Goal: Communication & Community: Answer question/provide support

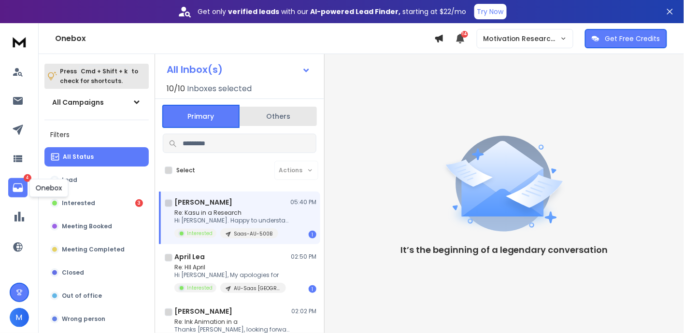
click at [16, 186] on icon at bounding box center [18, 188] width 12 height 12
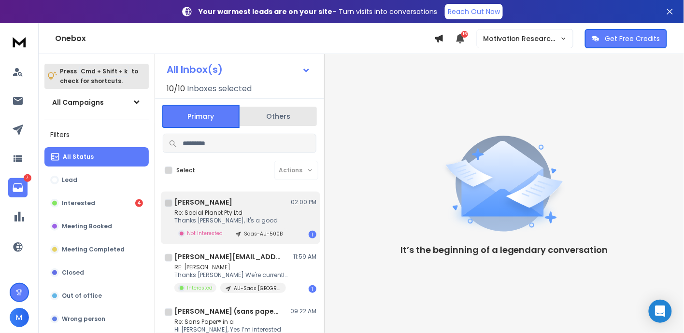
click at [224, 212] on p "Re: Social Planet Pty Ltd" at bounding box center [231, 213] width 114 height 8
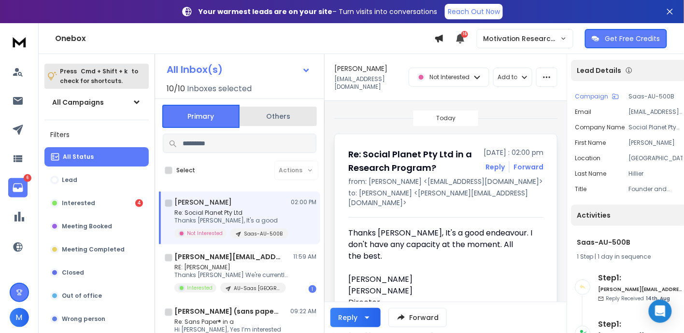
click at [504, 162] on button "Reply" at bounding box center [494, 167] width 19 height 10
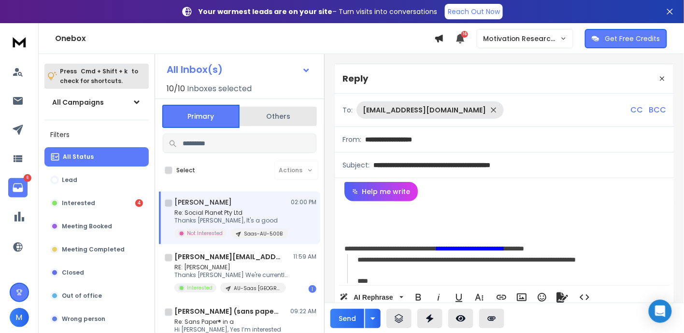
click at [396, 184] on button "Help me write" at bounding box center [380, 191] width 73 height 19
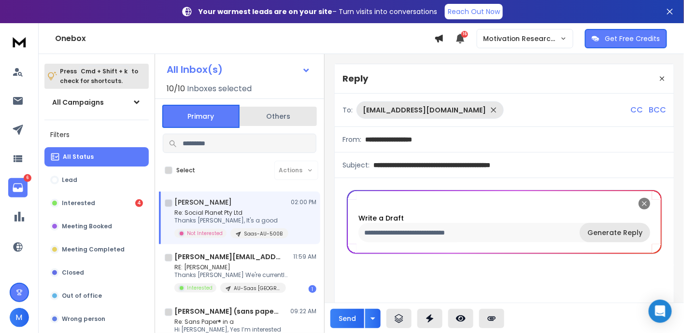
click at [591, 232] on button "Generate Reply" at bounding box center [614, 232] width 70 height 19
type input "*****"
click at [602, 238] on button "Generate Reply" at bounding box center [614, 232] width 70 height 19
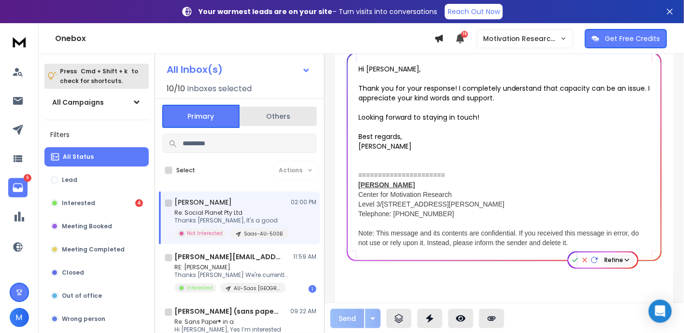
scroll to position [139, 0]
click at [572, 258] on icon at bounding box center [575, 259] width 8 height 8
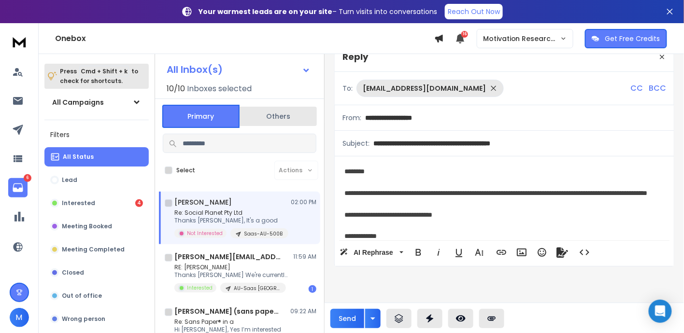
scroll to position [0, 0]
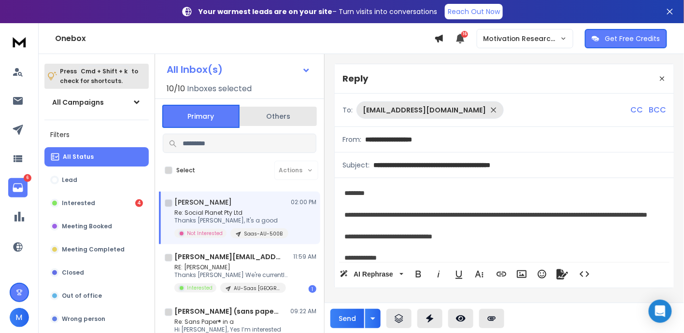
click at [345, 321] on button "Send" at bounding box center [347, 318] width 34 height 19
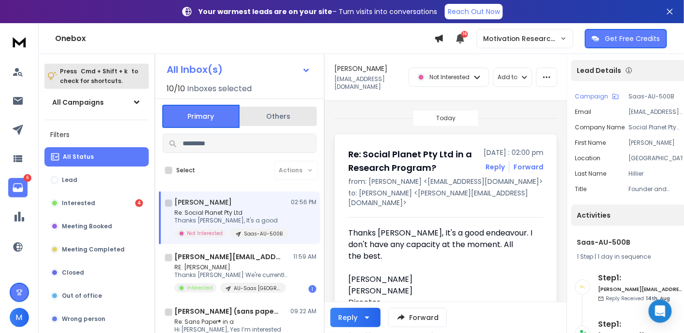
click at [295, 215] on div "Re: Social Planet Pty Ltd Thanks John, It's a good Not Interested Saas-AU-500B" at bounding box center [245, 223] width 142 height 29
click at [551, 73] on icon "button" at bounding box center [546, 77] width 9 height 9
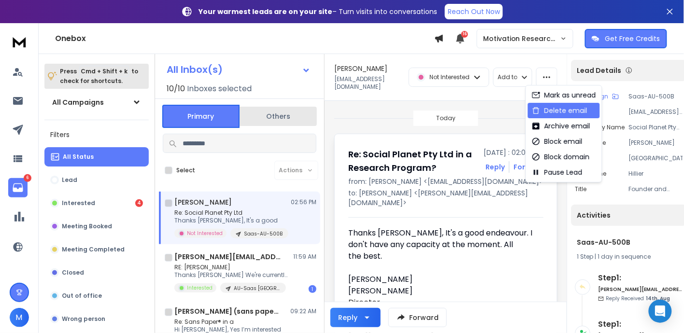
click at [574, 107] on div "Delete email" at bounding box center [559, 111] width 56 height 10
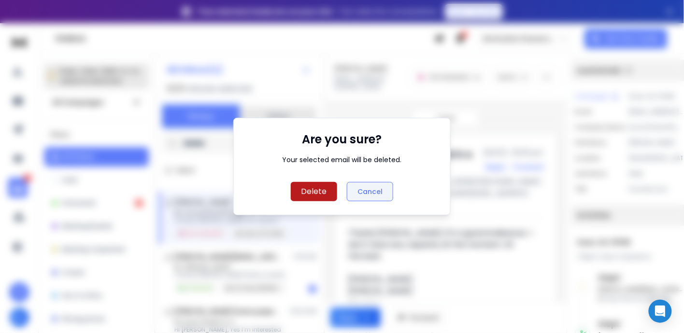
click at [309, 193] on button "Delete" at bounding box center [314, 191] width 46 height 19
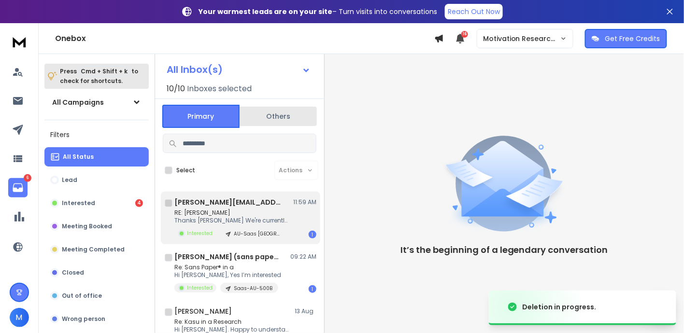
click at [260, 208] on div "david.larkman@noteit.com.au 11:59 AM RE: HII David Thanks John We're currently …" at bounding box center [245, 217] width 142 height 41
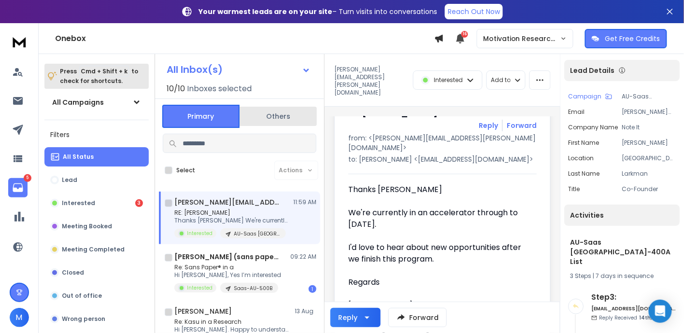
scroll to position [49, 0]
click at [498, 119] on button "Reply" at bounding box center [487, 124] width 19 height 10
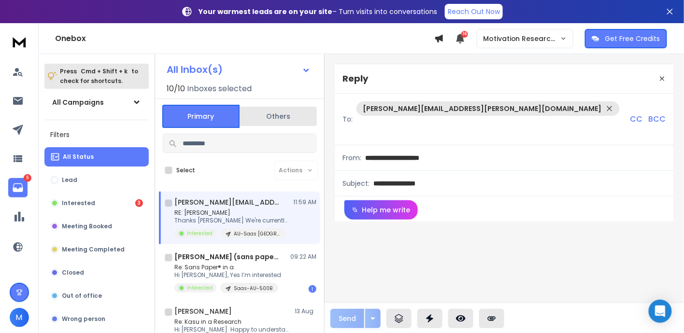
scroll to position [0, 0]
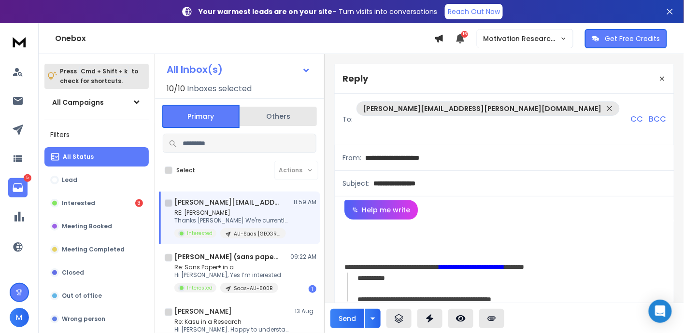
click at [401, 200] on button "Help me write" at bounding box center [380, 209] width 73 height 19
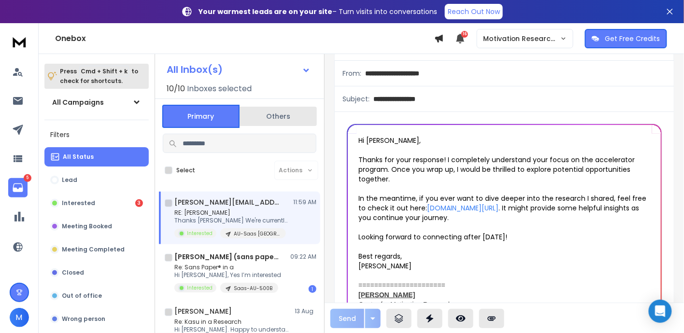
scroll to position [88, 0]
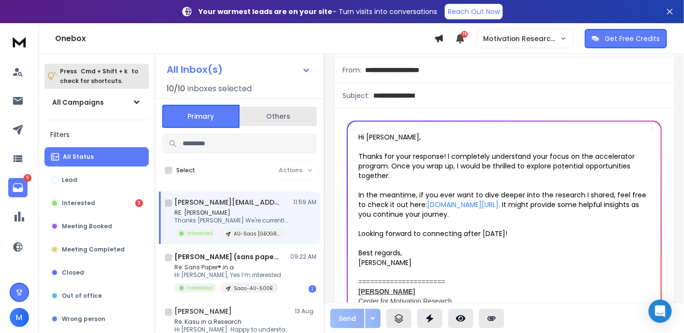
click at [547, 186] on div "Hi Dave, Thanks for your response! I completely understand your focus on the ac…" at bounding box center [504, 243] width 292 height 222
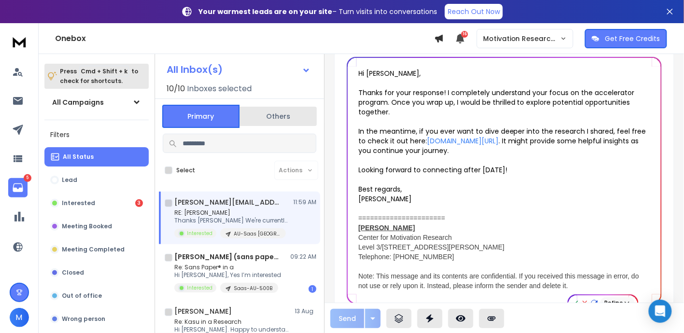
scroll to position [157, 0]
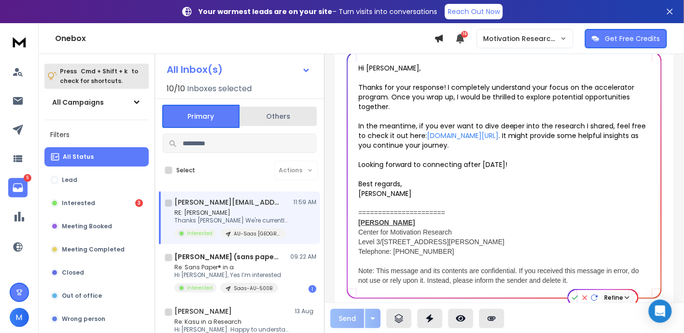
click at [572, 294] on icon at bounding box center [575, 298] width 8 height 8
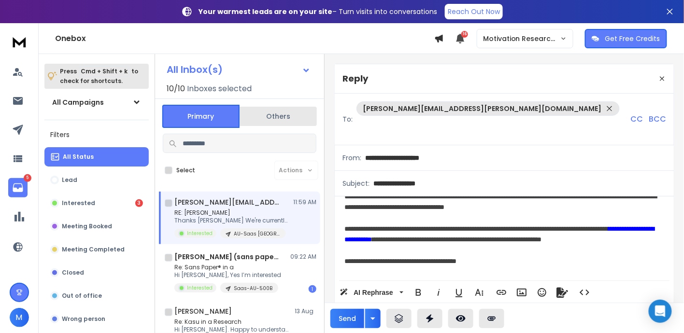
scroll to position [39, 0]
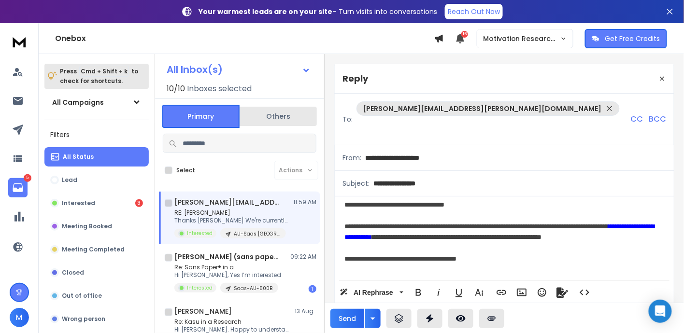
click at [518, 221] on div "**********" at bounding box center [503, 232] width 318 height 22
drag, startPoint x: 484, startPoint y: 242, endPoint x: 339, endPoint y: 242, distance: 144.3
click at [339, 242] on div "**********" at bounding box center [503, 237] width 337 height 82
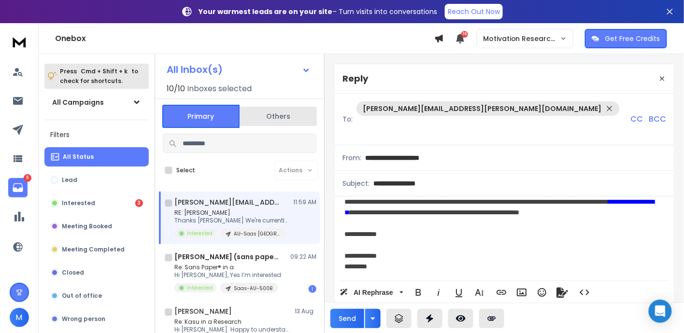
scroll to position [76, 0]
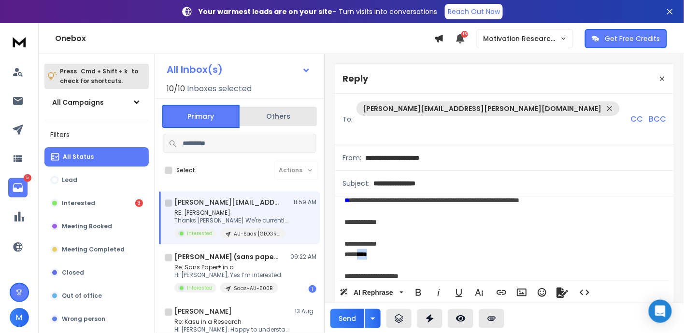
drag, startPoint x: 389, startPoint y: 234, endPoint x: 361, endPoint y: 233, distance: 28.0
click at [361, 249] on div "*********" at bounding box center [503, 254] width 318 height 11
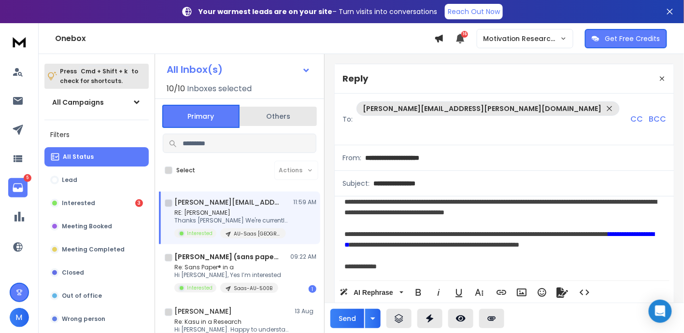
scroll to position [37, 0]
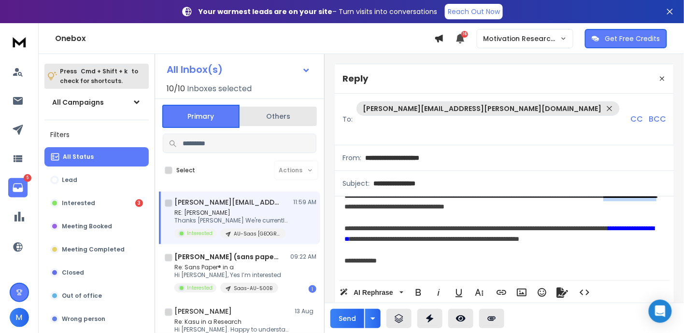
drag, startPoint x: 415, startPoint y: 187, endPoint x: 355, endPoint y: 183, distance: 60.0
click at [355, 191] on div "**********" at bounding box center [503, 202] width 318 height 22
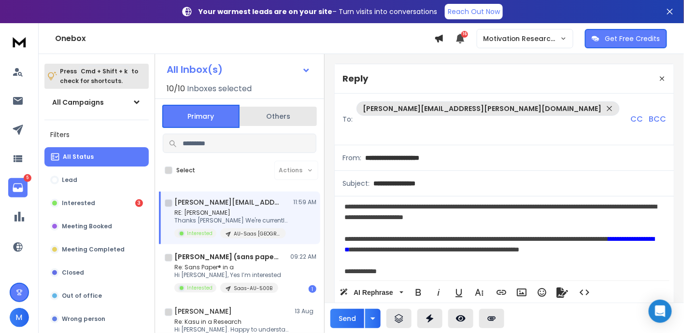
click at [500, 223] on div at bounding box center [503, 228] width 318 height 11
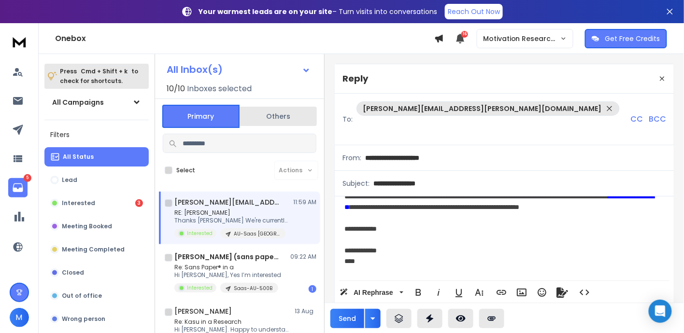
scroll to position [70, 0]
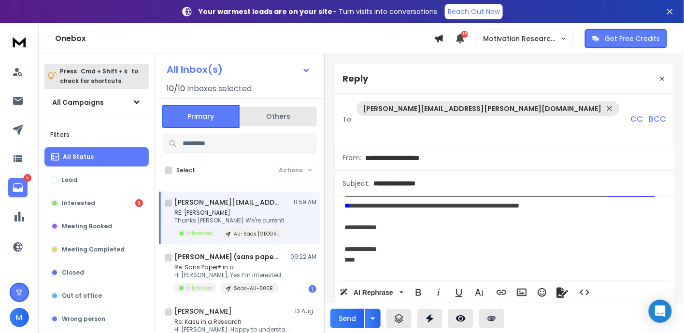
click at [350, 320] on button "Send" at bounding box center [347, 318] width 34 height 19
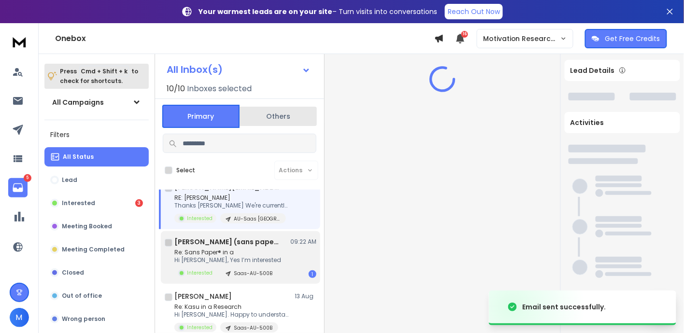
scroll to position [16, 0]
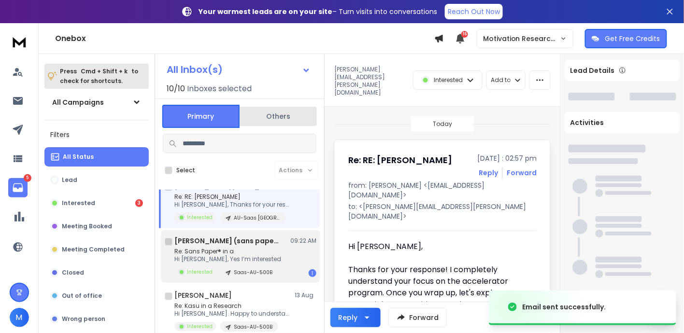
click at [280, 248] on div "Re: Sans Paper® in a Hi John, Yes I’m interested Interested Saas-AU-500B 1" at bounding box center [245, 262] width 142 height 29
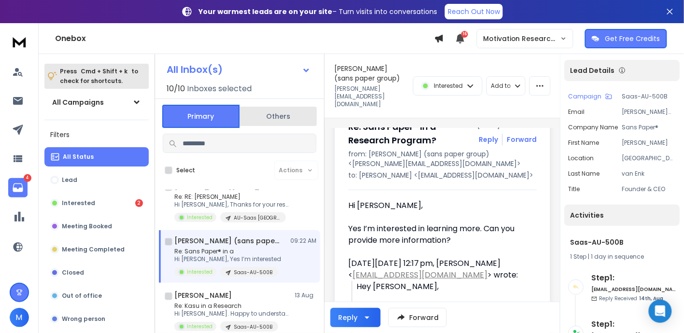
scroll to position [47, 0]
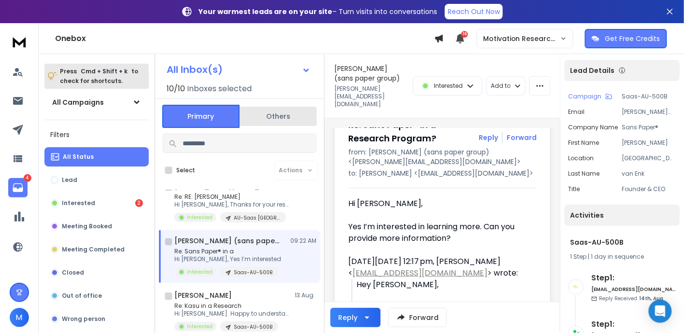
click at [498, 133] on button "Reply" at bounding box center [487, 138] width 19 height 10
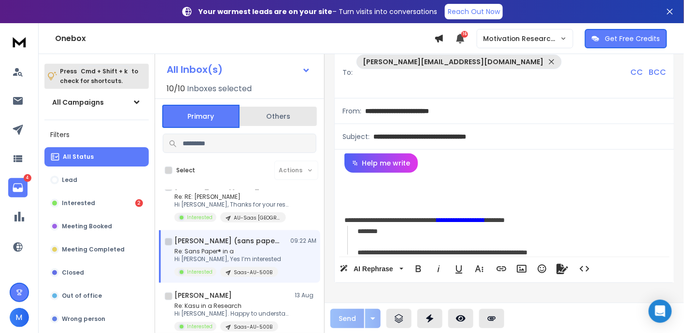
scroll to position [0, 0]
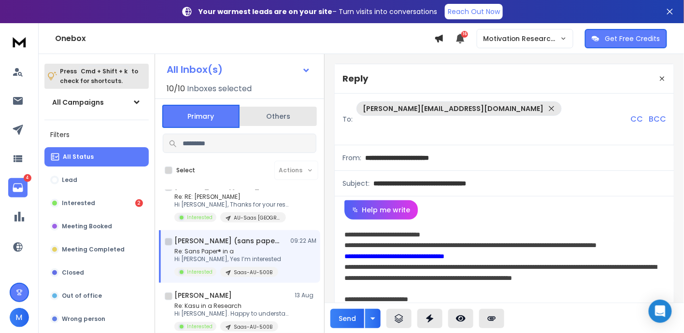
click at [342, 220] on div "**********" at bounding box center [504, 261] width 339 height 82
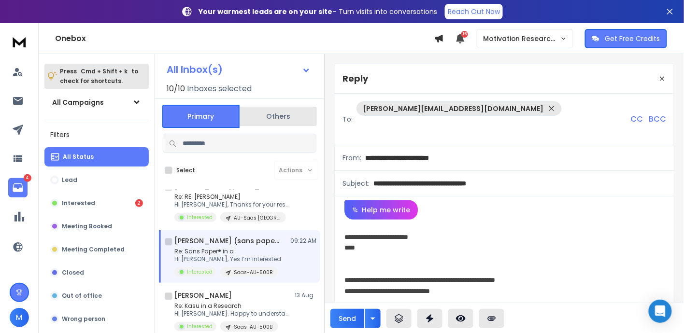
scroll to position [83, 0]
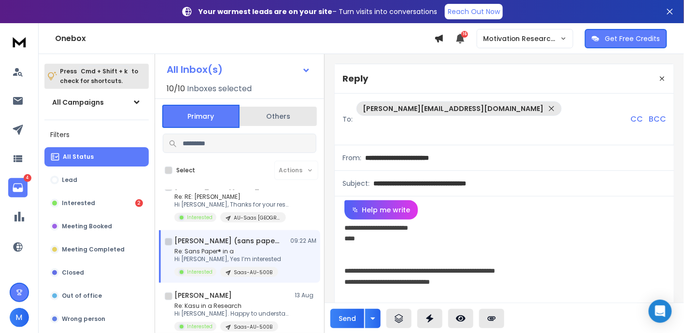
click at [468, 265] on div "**********" at bounding box center [503, 270] width 318 height 11
click at [465, 277] on div "**********" at bounding box center [503, 282] width 318 height 11
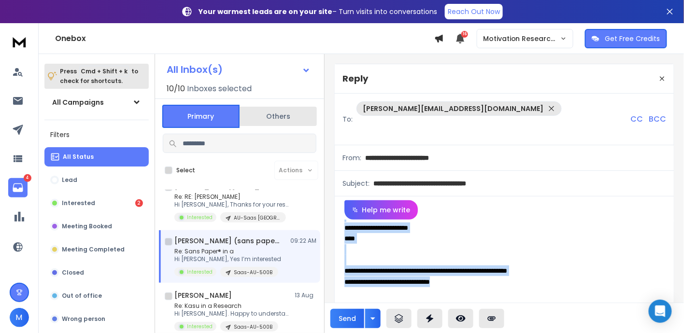
scroll to position [0, 0]
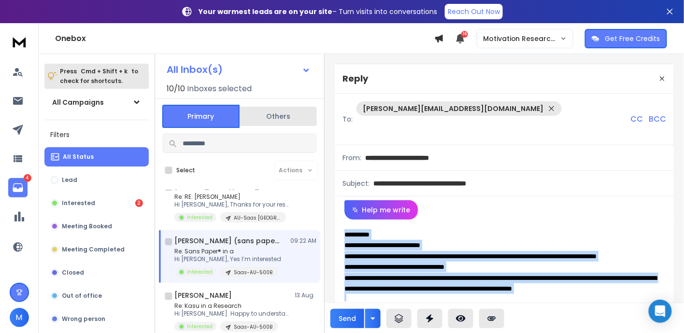
drag, startPoint x: 460, startPoint y: 262, endPoint x: 407, endPoint y: 158, distance: 116.6
click at [407, 158] on div "**********" at bounding box center [504, 197] width 340 height 266
copy div "**********"
click at [397, 264] on link "**********" at bounding box center [394, 267] width 100 height 7
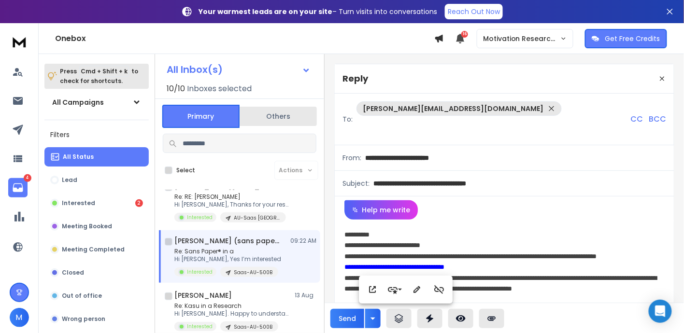
scroll to position [3, 0]
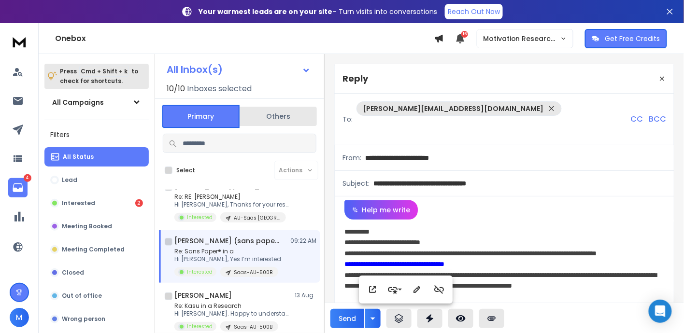
click at [458, 248] on div "**********" at bounding box center [503, 253] width 318 height 11
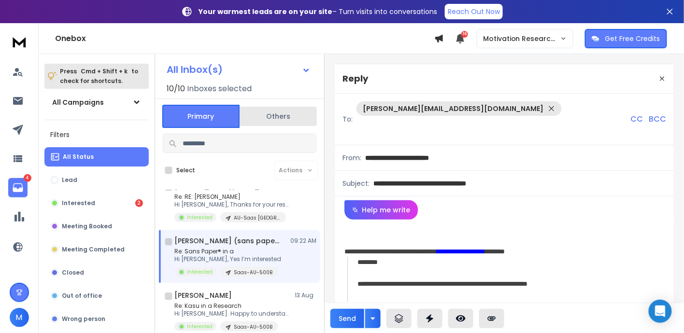
scroll to position [172, 0]
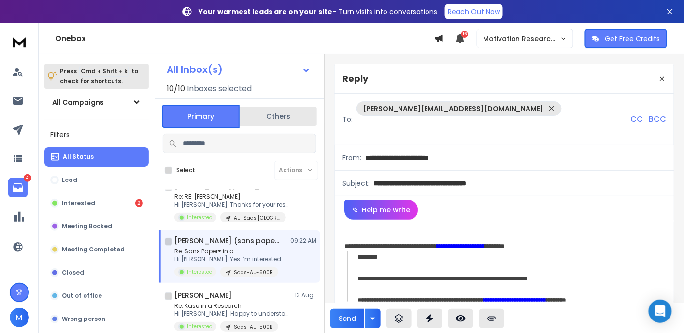
click at [340, 318] on button "Send" at bounding box center [347, 318] width 34 height 19
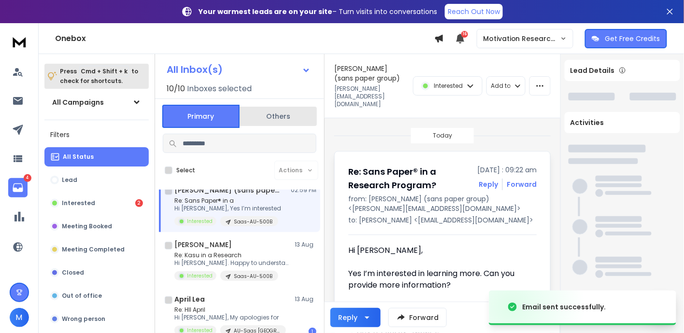
scroll to position [77, 0]
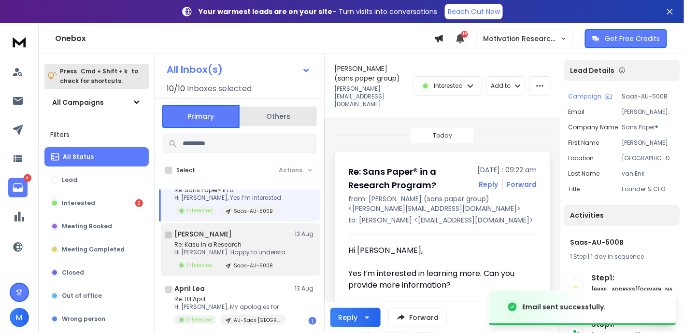
click at [260, 255] on p "Hi [PERSON_NAME]. Happy to understand" at bounding box center [232, 253] width 116 height 8
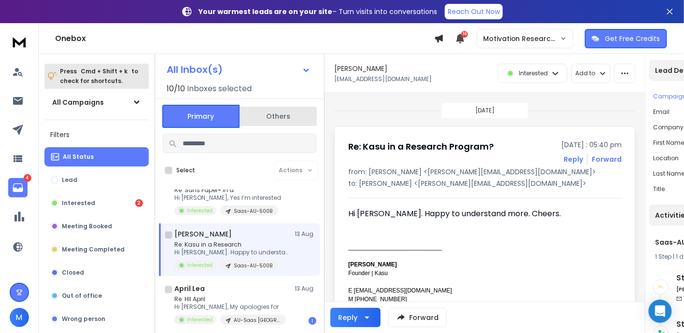
click at [351, 320] on div "Reply" at bounding box center [347, 318] width 19 height 10
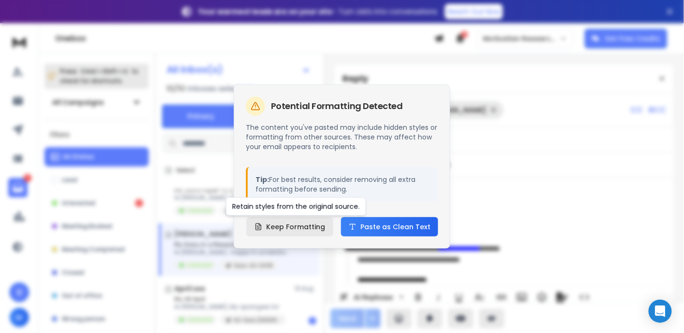
click at [326, 229] on button "Keep Formatting" at bounding box center [289, 226] width 87 height 19
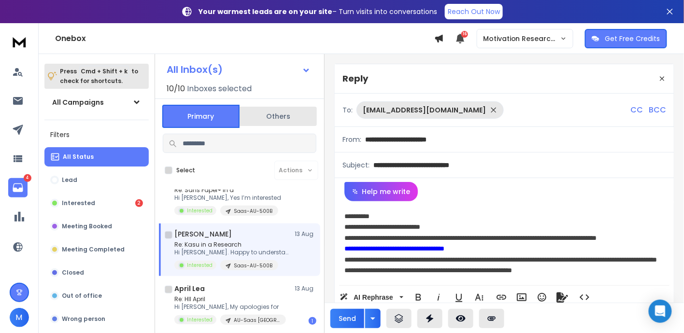
click at [371, 216] on div "**********" at bounding box center [503, 216] width 318 height 11
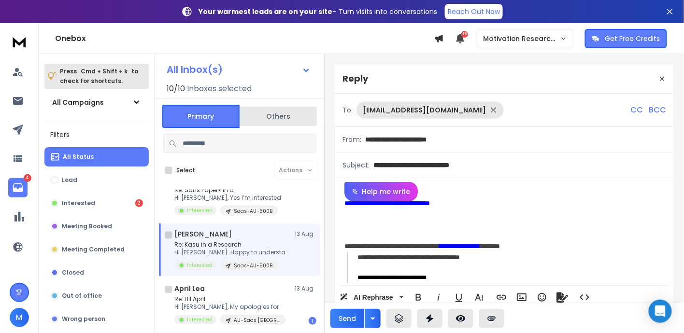
scroll to position [148, 0]
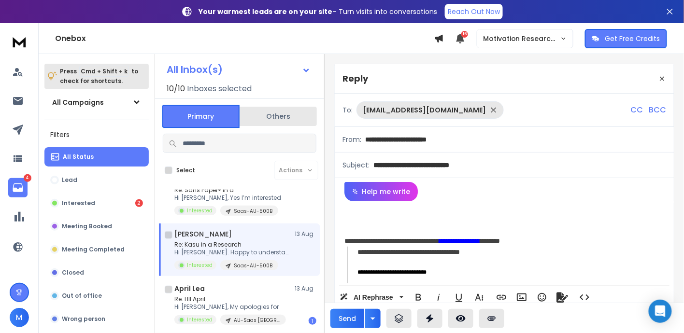
click at [347, 316] on button "Send" at bounding box center [347, 318] width 34 height 19
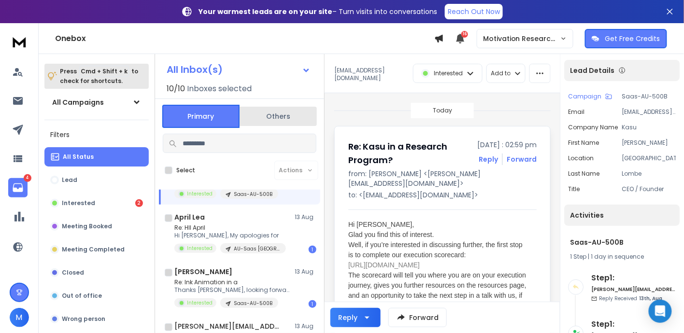
scroll to position [151, 0]
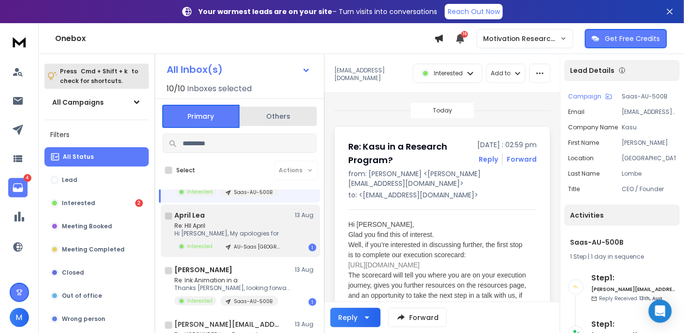
click at [269, 231] on p "Hi [PERSON_NAME], My apologies for" at bounding box center [230, 234] width 112 height 8
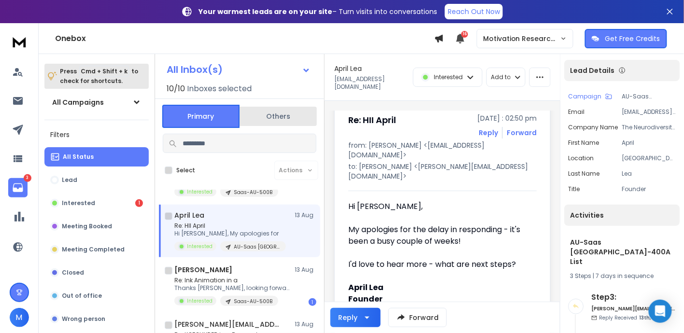
scroll to position [35, 0]
click at [498, 127] on button "Reply" at bounding box center [487, 132] width 19 height 10
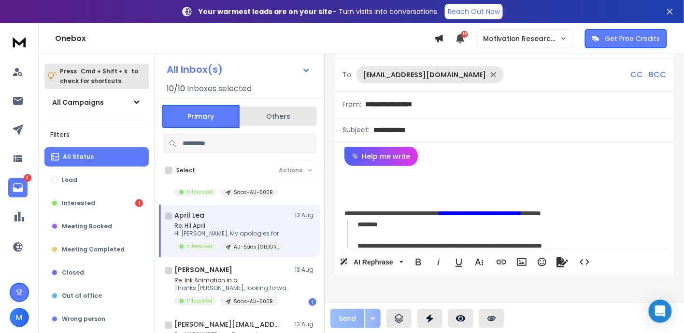
scroll to position [0, 0]
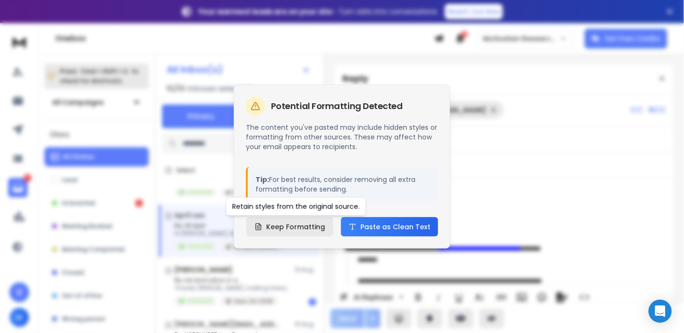
click at [322, 229] on button "Keep Formatting" at bounding box center [289, 226] width 87 height 19
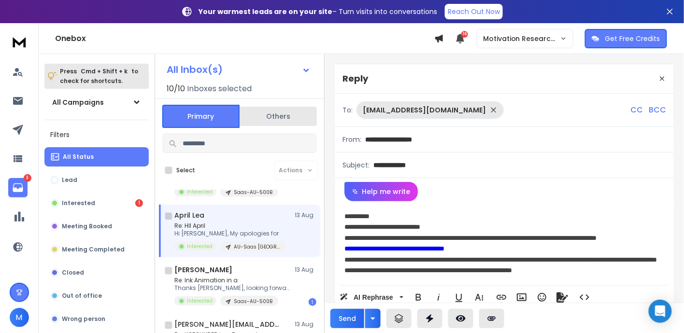
click at [373, 215] on div "**********" at bounding box center [503, 216] width 318 height 11
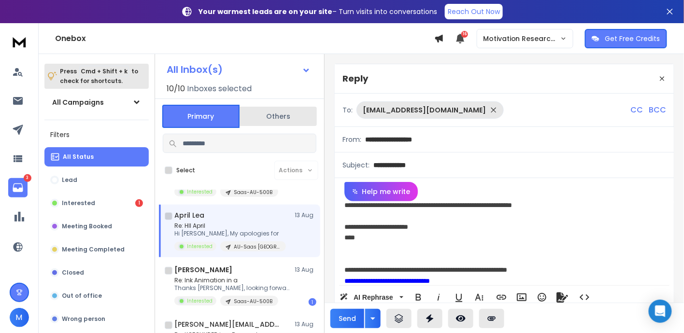
scroll to position [66, 0]
click at [364, 237] on div "****" at bounding box center [503, 237] width 318 height 11
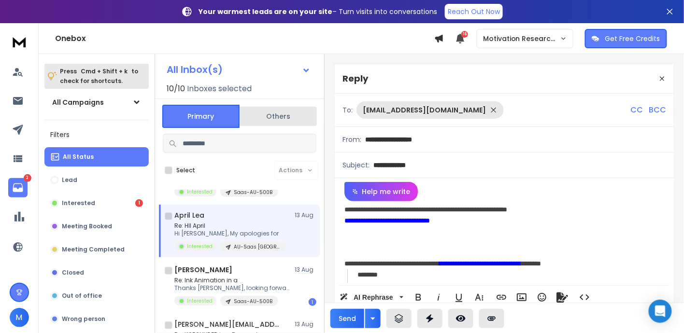
scroll to position [126, 0]
click at [350, 318] on button "Send" at bounding box center [347, 318] width 34 height 19
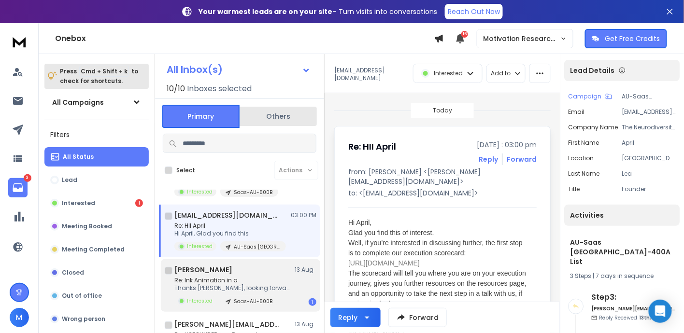
click at [259, 281] on p "Re: Ink Animation in a" at bounding box center [232, 281] width 116 height 8
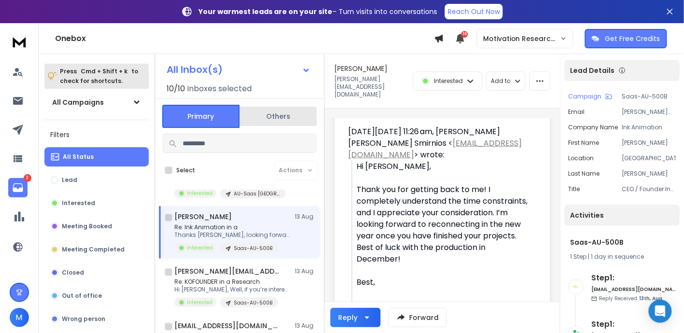
scroll to position [206, 0]
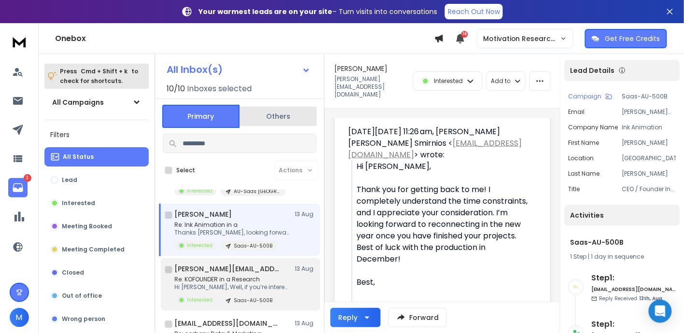
click at [267, 287] on p "Hi [PERSON_NAME], Well, if you’re interested" at bounding box center [232, 287] width 116 height 8
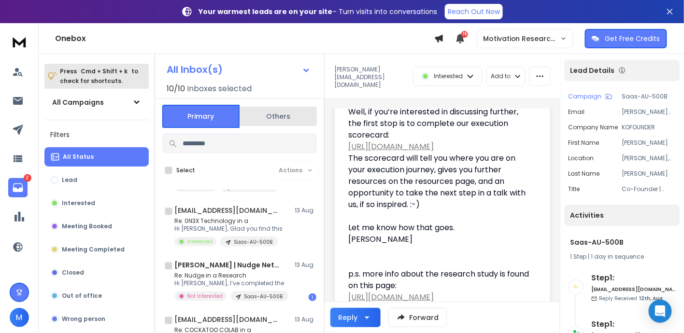
scroll to position [452, 0]
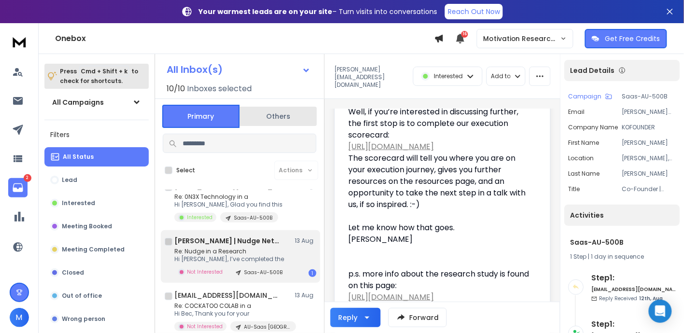
click at [253, 259] on p "Hi [PERSON_NAME], I’ve completed the" at bounding box center [231, 259] width 114 height 8
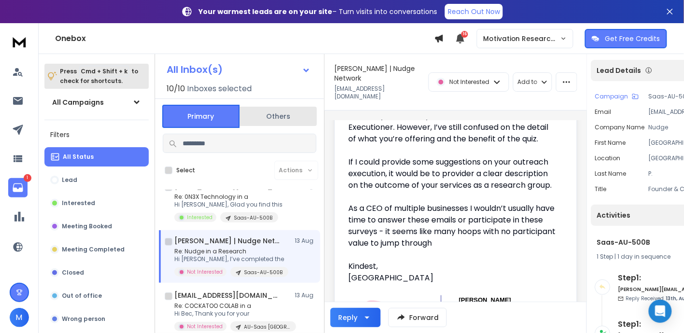
scroll to position [162, 0]
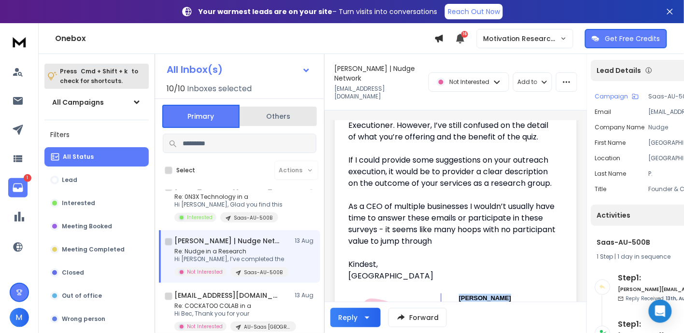
drag, startPoint x: 501, startPoint y: 245, endPoint x: 452, endPoint y: 242, distance: 48.8
drag, startPoint x: 519, startPoint y: 248, endPoint x: 459, endPoint y: 246, distance: 60.9
click at [459, 294] on p "Madison Porter" at bounding box center [506, 298] width 95 height 8
copy p "Madison Porter"
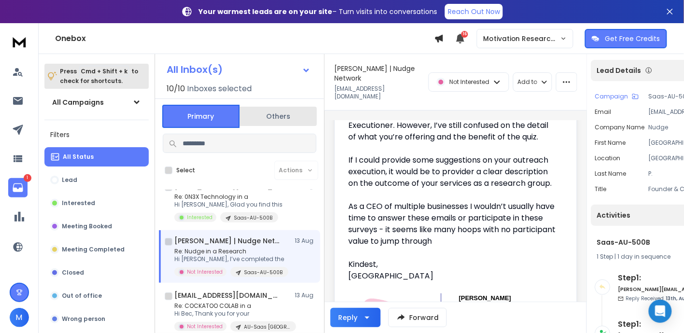
click at [202, 273] on p "Not Interested" at bounding box center [205, 271] width 36 height 7
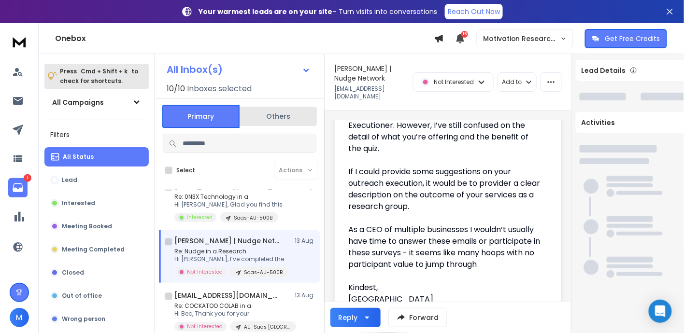
scroll to position [173, 0]
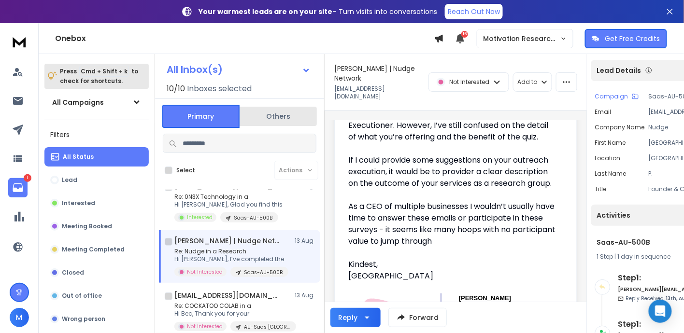
click at [182, 272] on span at bounding box center [181, 272] width 7 height 7
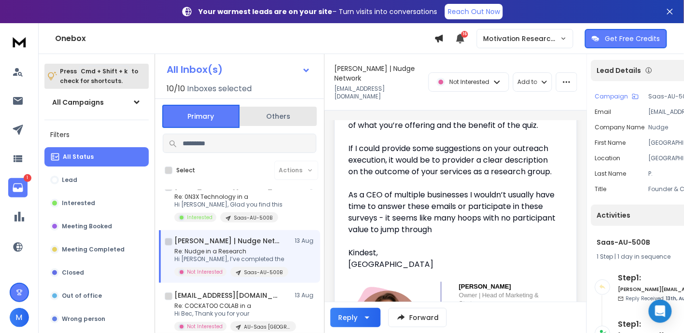
scroll to position [162, 0]
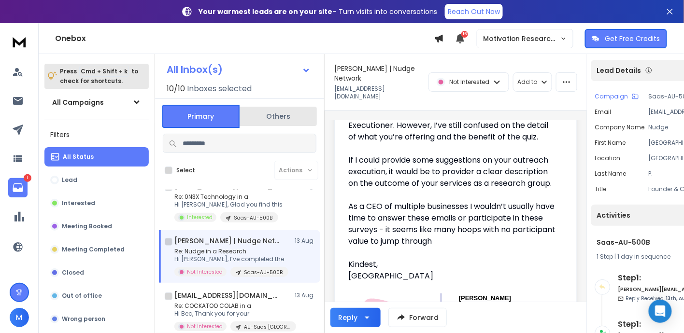
click at [501, 78] on icon at bounding box center [497, 82] width 8 height 8
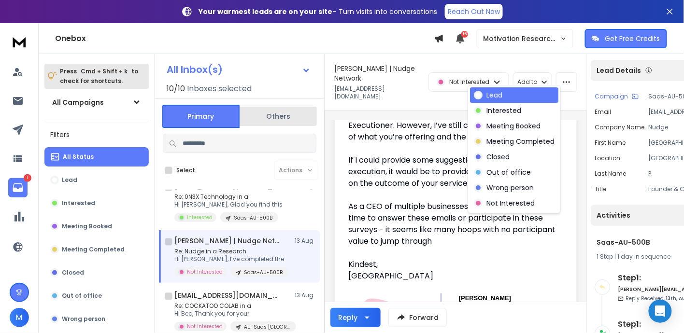
click at [500, 94] on p "Lead" at bounding box center [494, 95] width 16 height 10
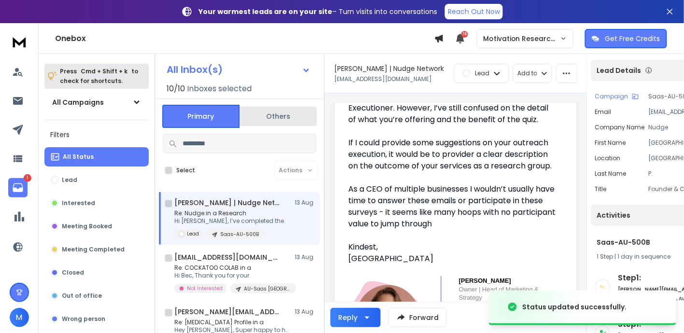
scroll to position [500, 0]
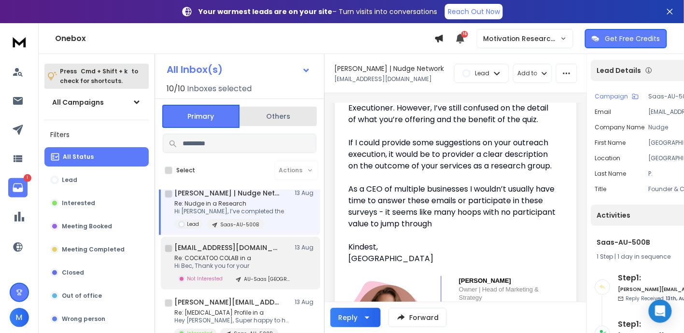
click at [263, 262] on p "Hi Bec, Thank you for your" at bounding box center [232, 266] width 116 height 8
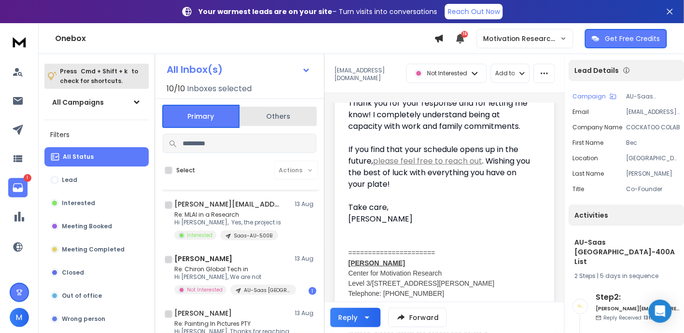
scroll to position [664, 0]
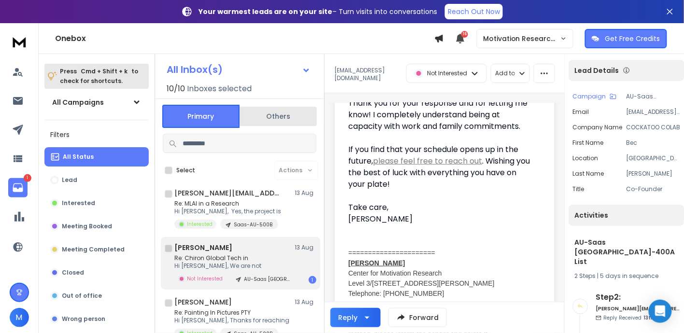
click at [288, 251] on div "David Pysden 13 Aug" at bounding box center [245, 248] width 142 height 10
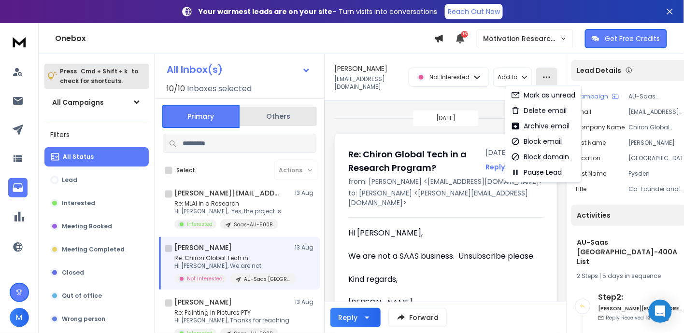
click at [557, 76] on button "button" at bounding box center [546, 77] width 21 height 19
click at [435, 239] on div "We are not a SAAS business. Unsubscribe please." at bounding box center [441, 250] width 187 height 23
click at [557, 75] on button "button" at bounding box center [546, 77] width 21 height 19
click at [544, 137] on div "Block email" at bounding box center [536, 142] width 51 height 10
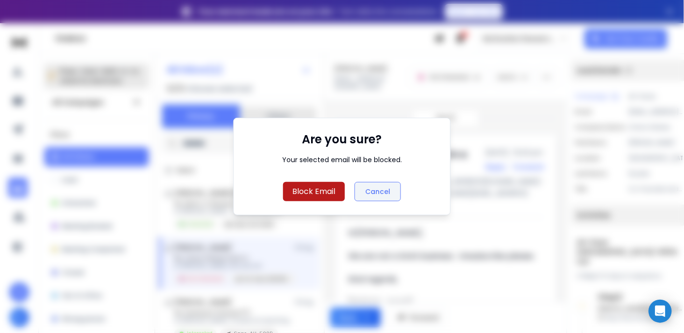
click at [292, 196] on button "Block Email" at bounding box center [314, 191] width 62 height 19
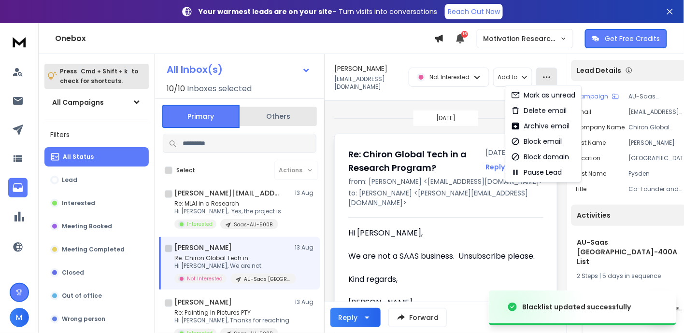
click at [551, 74] on icon "button" at bounding box center [546, 77] width 9 height 9
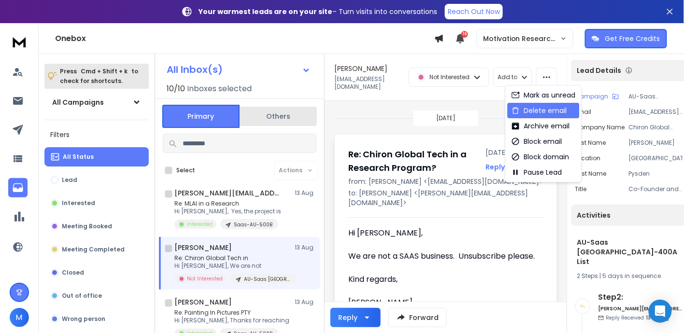
click at [547, 110] on div "Delete email" at bounding box center [539, 111] width 56 height 10
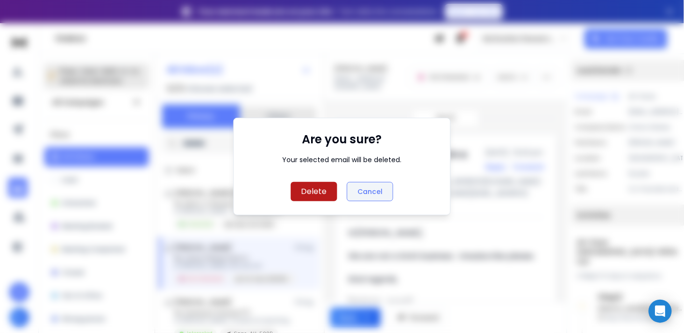
click at [310, 187] on button "Delete" at bounding box center [314, 191] width 46 height 19
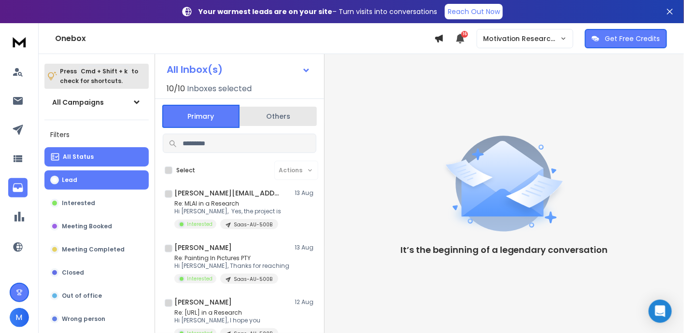
click at [95, 182] on button "Lead" at bounding box center [96, 179] width 104 height 19
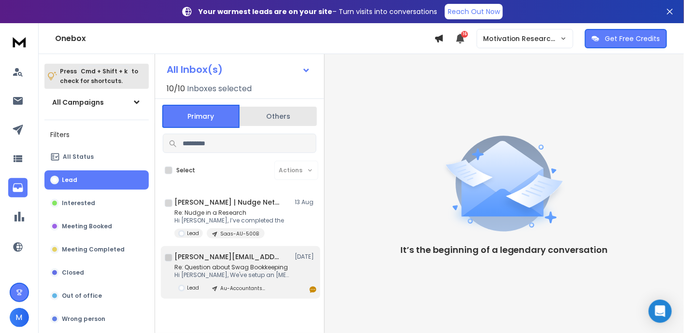
click at [227, 271] on p "Re: Question about Swag Bookkeeping" at bounding box center [232, 268] width 116 height 8
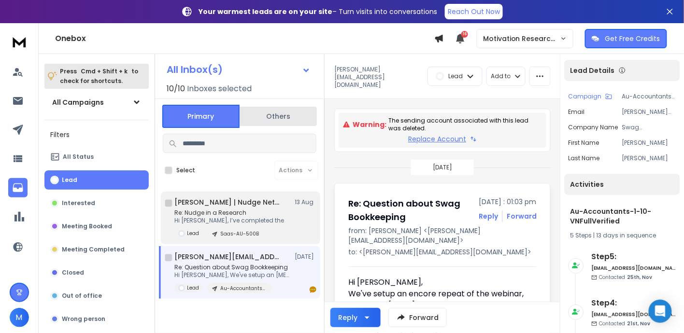
click at [256, 211] on p "Re: Nudge in a Research" at bounding box center [229, 213] width 110 height 8
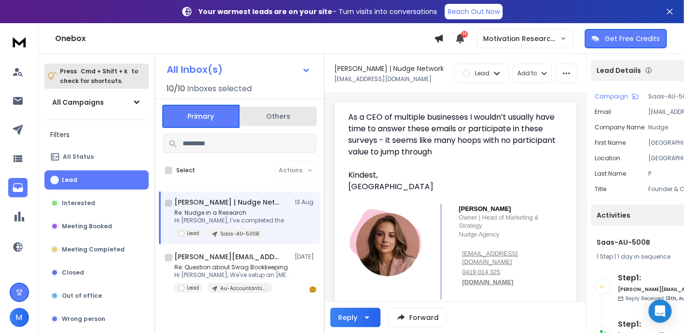
scroll to position [236, 0]
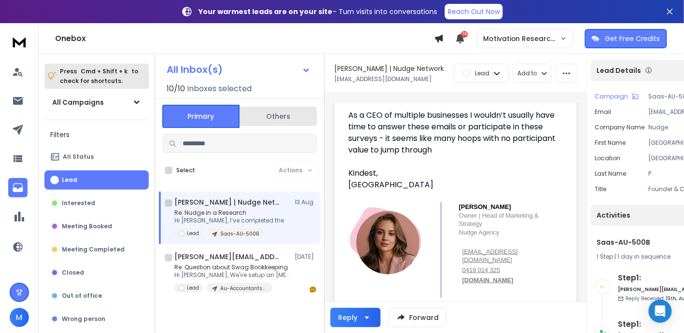
click at [513, 277] on link "nudgeagency.com.au" at bounding box center [487, 280] width 51 height 7
